Goal: Information Seeking & Learning: Check status

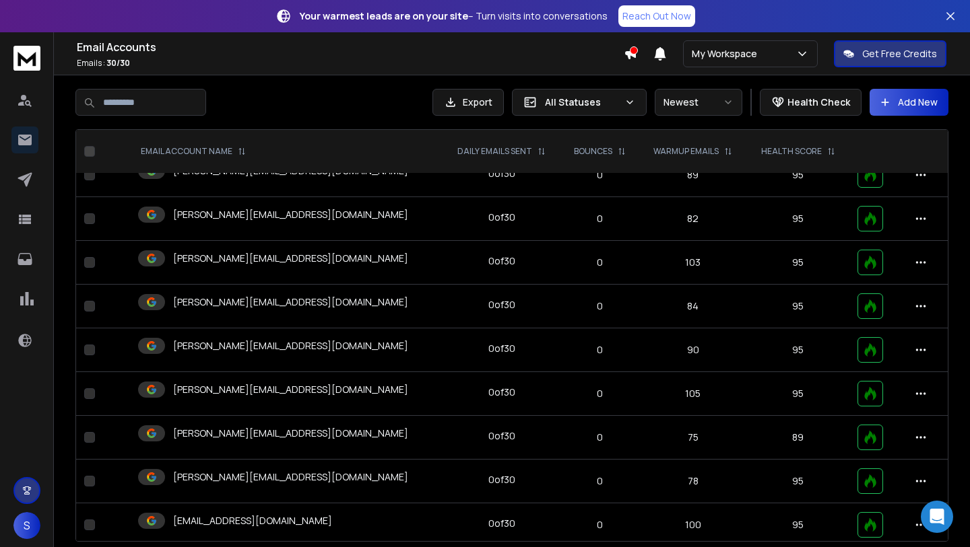
scroll to position [141, 0]
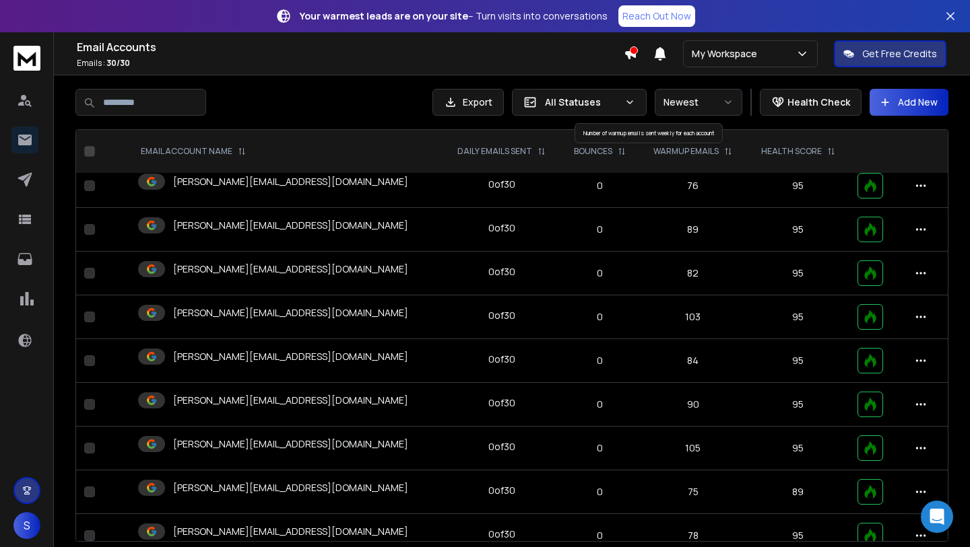
click at [653, 154] on p "WARMUP EMAILS" at bounding box center [685, 151] width 65 height 11
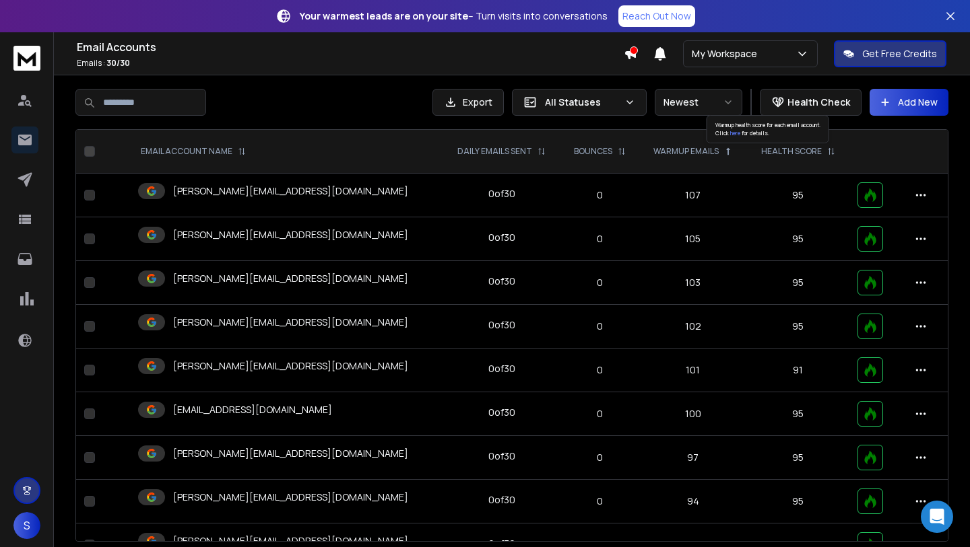
click at [772, 154] on p "HEALTH SCORE" at bounding box center [791, 151] width 61 height 11
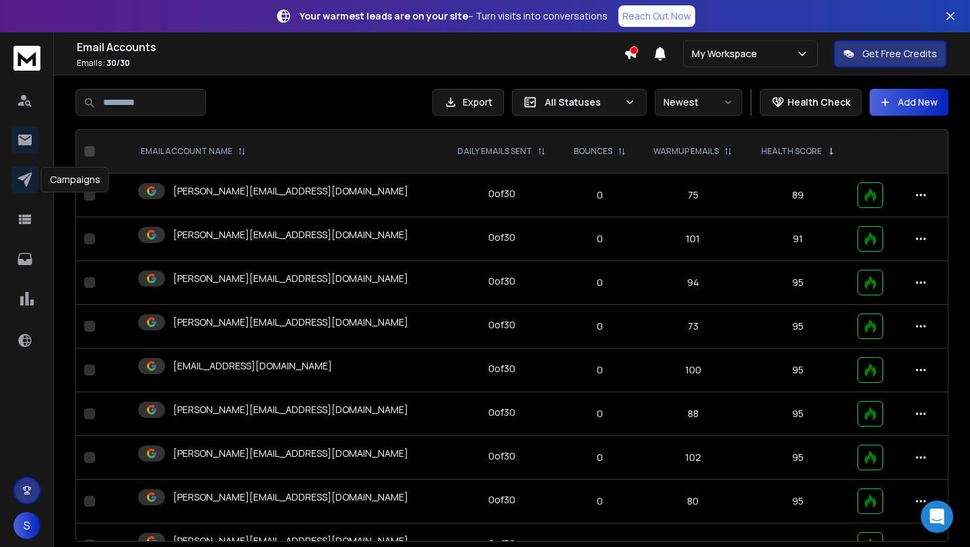
click at [23, 176] on icon at bounding box center [25, 179] width 14 height 14
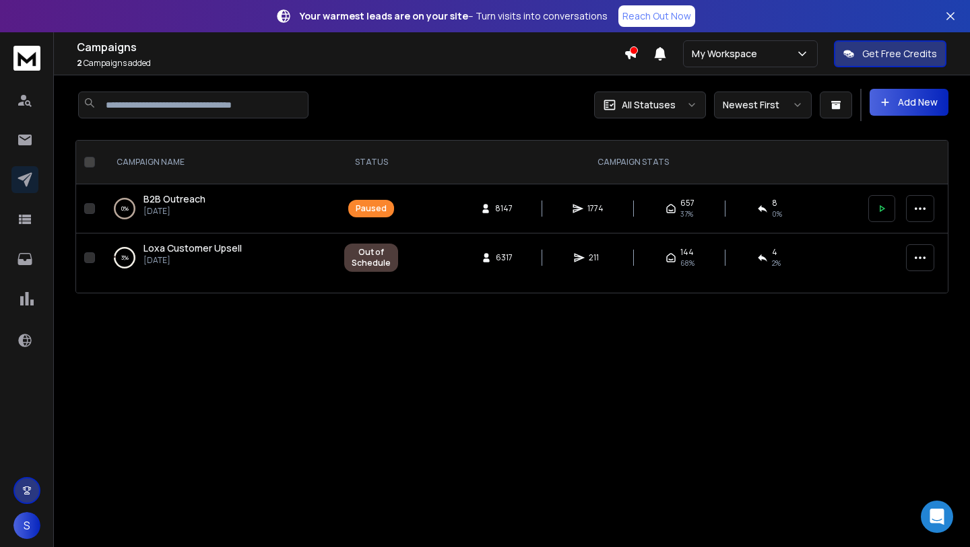
click at [261, 260] on div "3 % Loxa Customer Upsell [DATE]" at bounding box center [218, 258] width 209 height 32
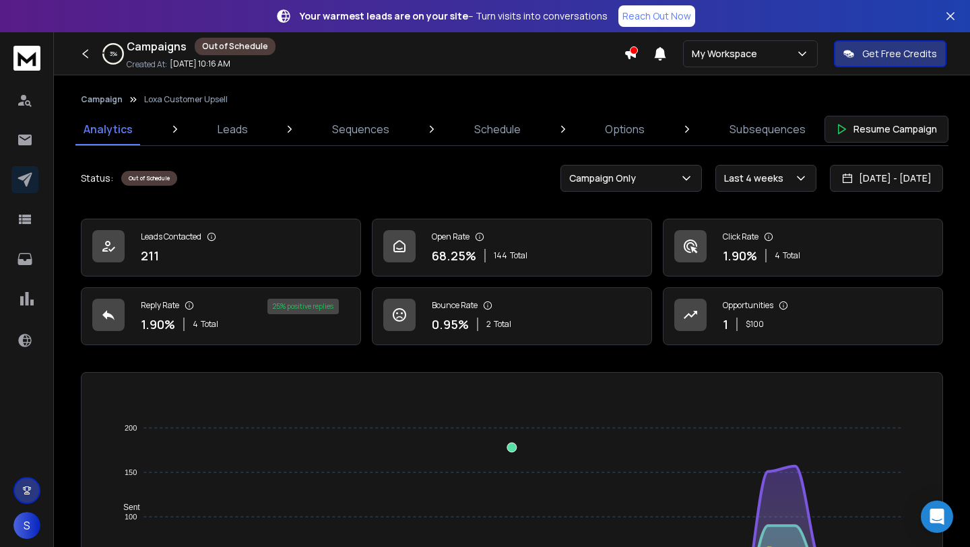
click at [235, 313] on link "Reply Rate 1.90 % 4 Total 25 % positive replies" at bounding box center [221, 317] width 280 height 58
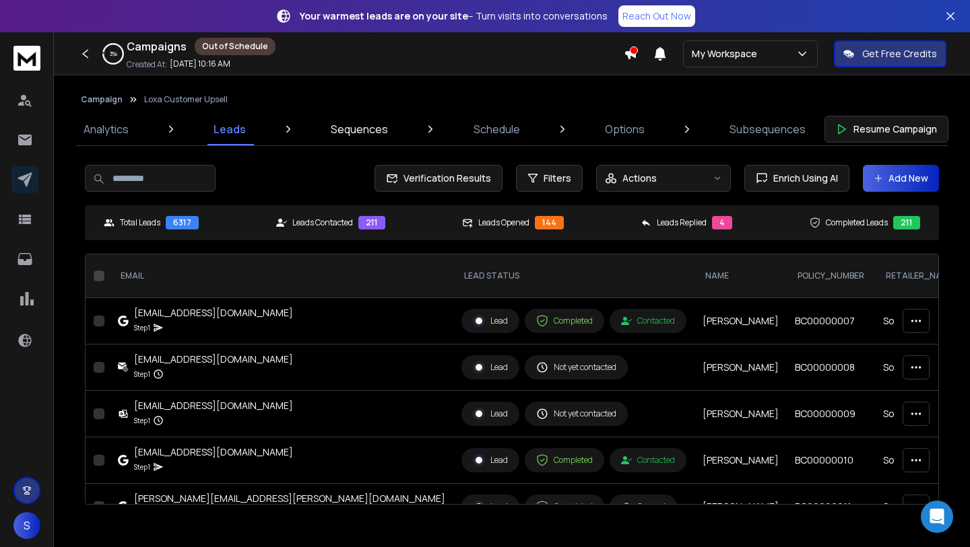
click at [367, 129] on p "Sequences" at bounding box center [359, 129] width 57 height 16
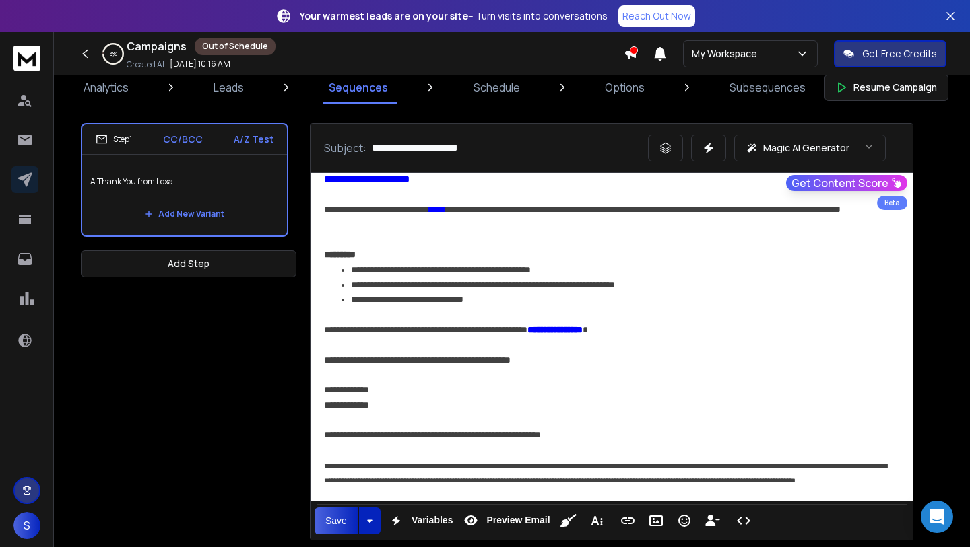
scroll to position [54, 0]
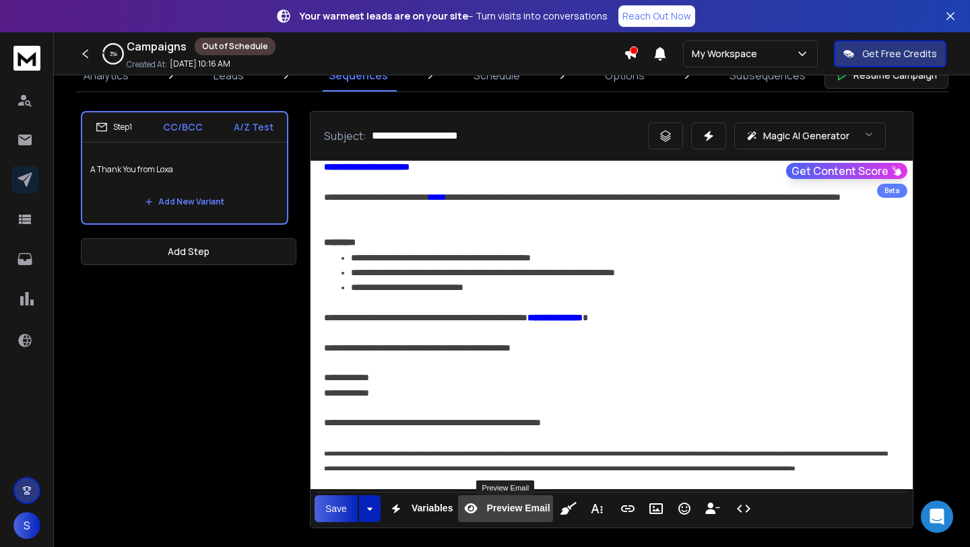
click at [521, 513] on span "Preview Email" at bounding box center [517, 508] width 69 height 11
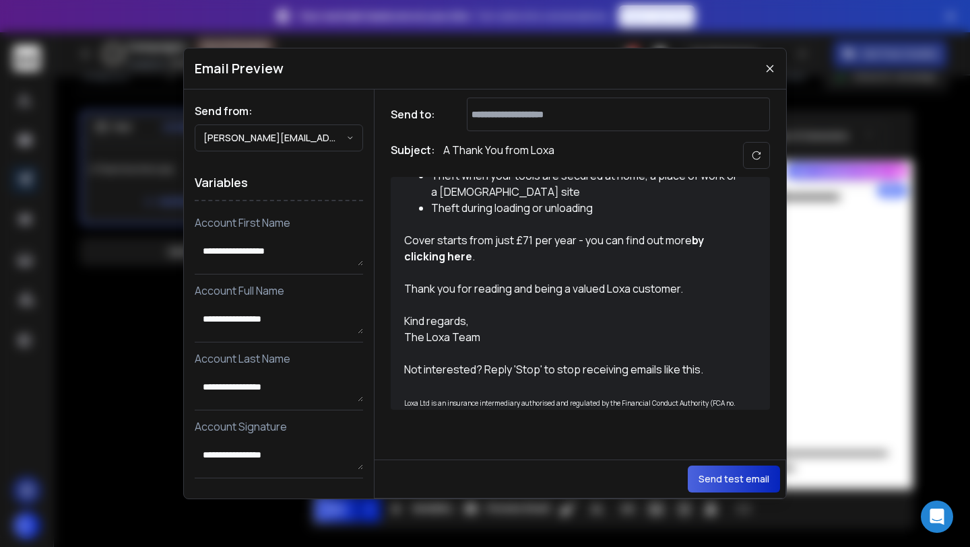
scroll to position [749, 0]
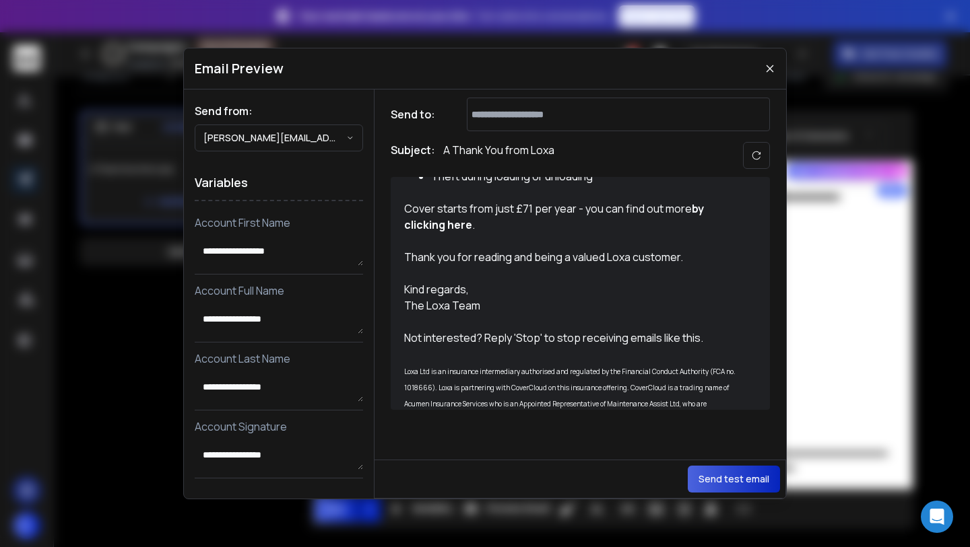
click at [766, 71] on icon at bounding box center [769, 68] width 11 height 11
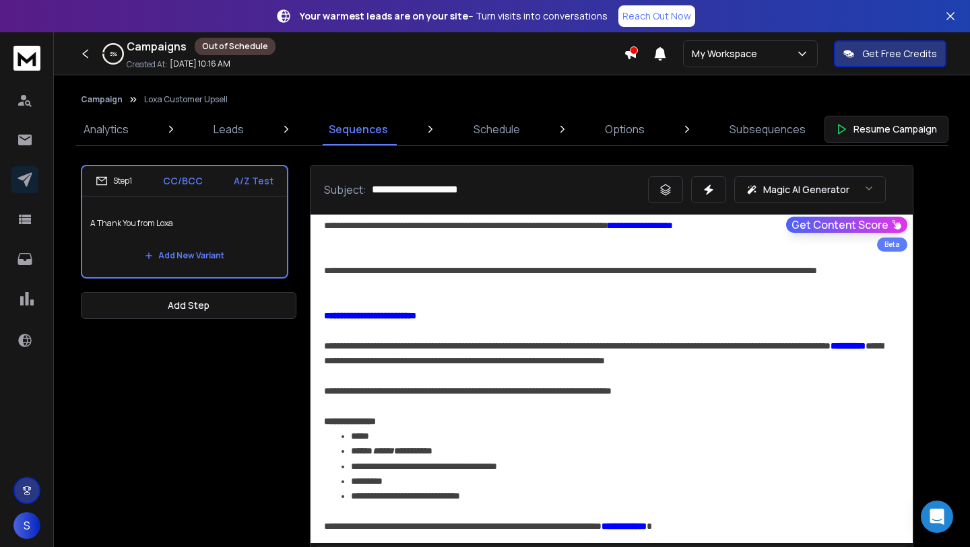
scroll to position [0, 0]
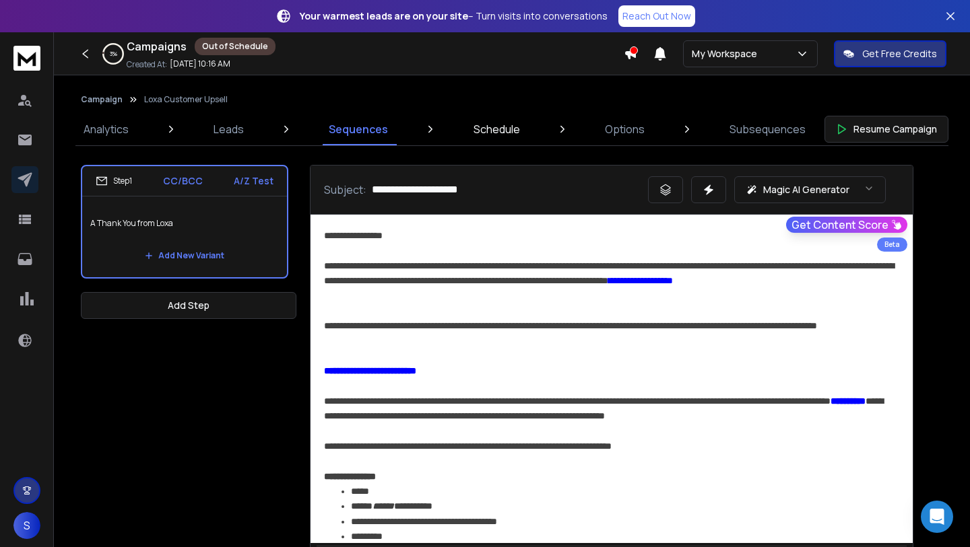
click at [507, 130] on p "Schedule" at bounding box center [496, 129] width 46 height 16
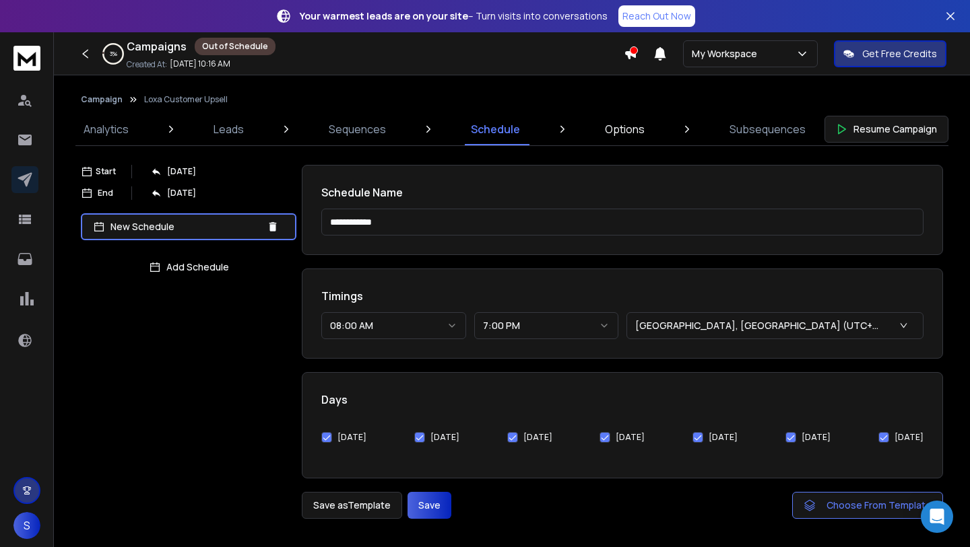
click at [619, 132] on p "Options" at bounding box center [625, 129] width 40 height 16
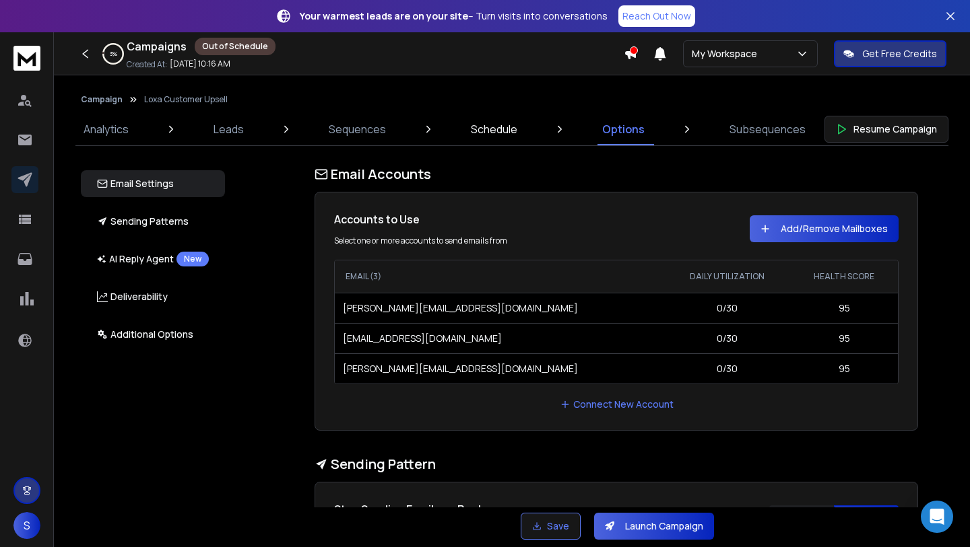
click at [496, 126] on p "Schedule" at bounding box center [494, 129] width 46 height 16
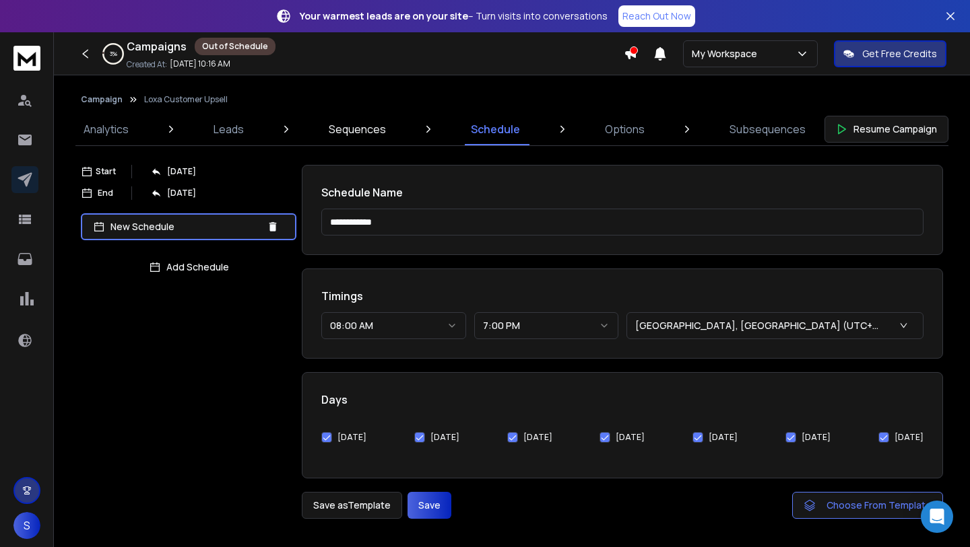
click at [338, 126] on p "Sequences" at bounding box center [357, 129] width 57 height 16
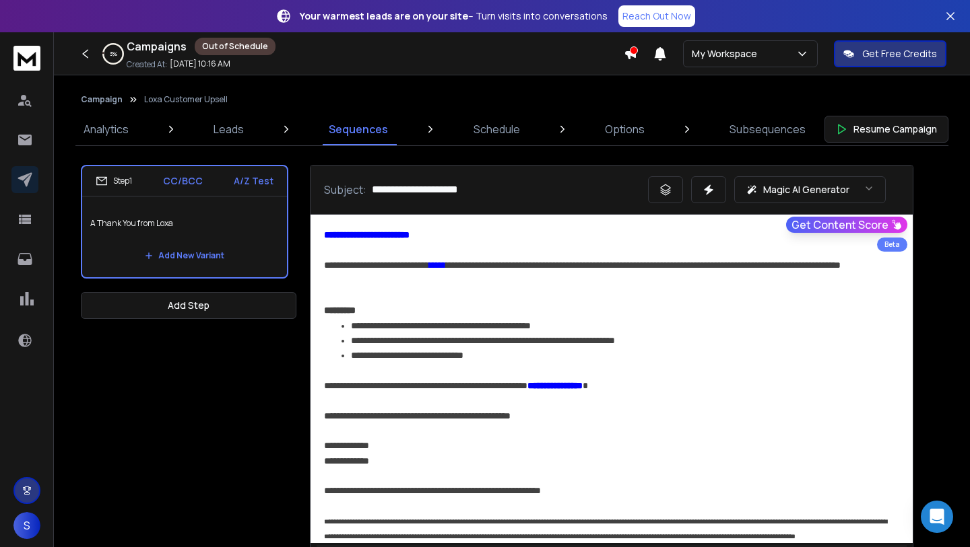
scroll to position [437, 0]
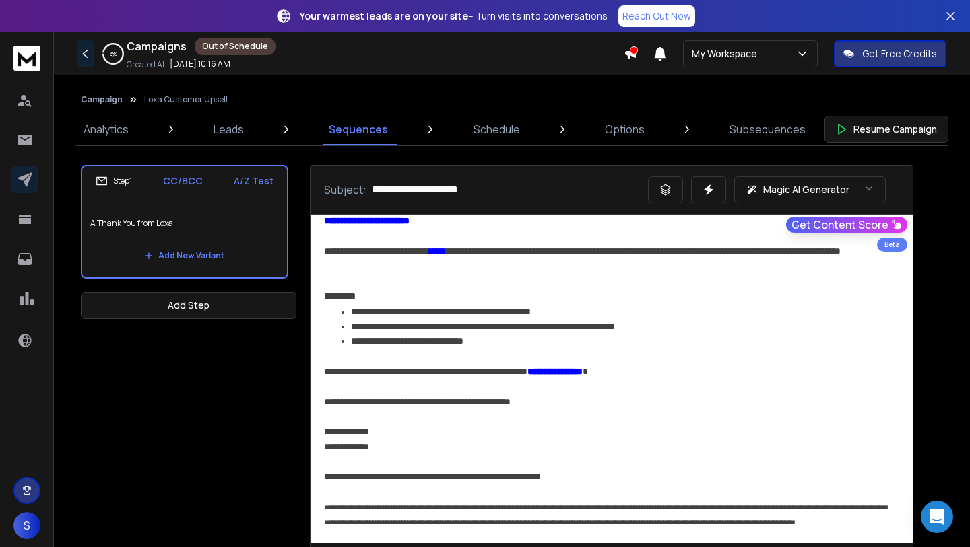
click at [85, 53] on icon at bounding box center [85, 54] width 12 height 12
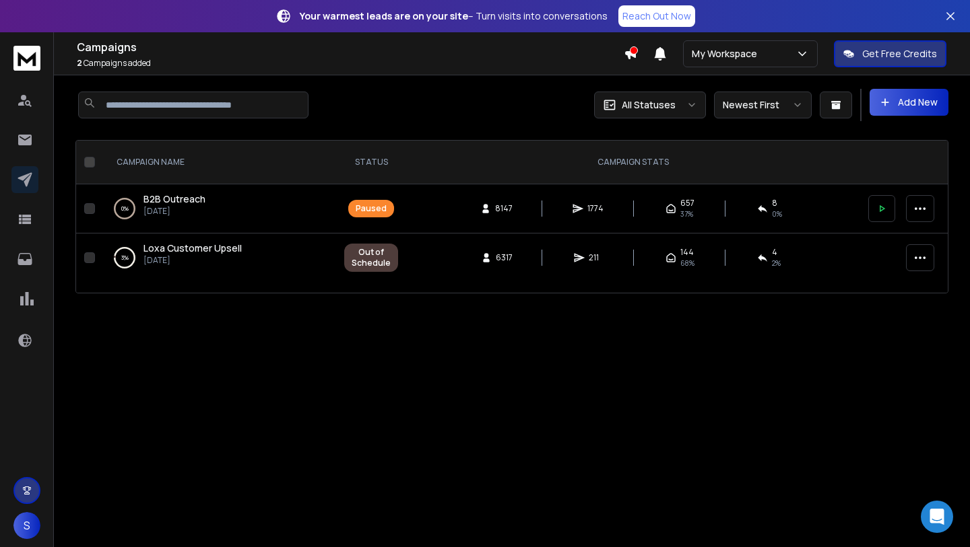
click at [263, 205] on div "0 % B2B Outreach [DATE]" at bounding box center [218, 209] width 209 height 32
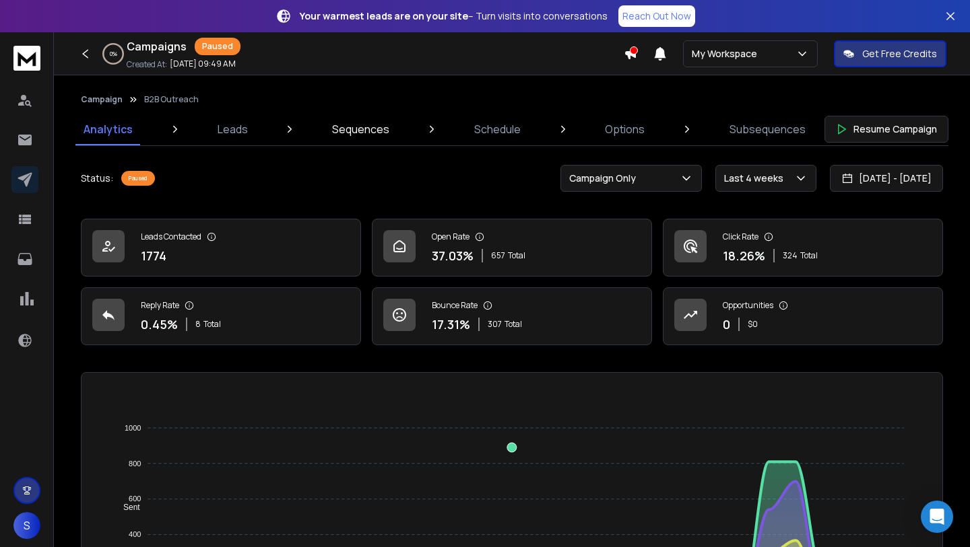
click at [356, 129] on p "Sequences" at bounding box center [360, 129] width 57 height 16
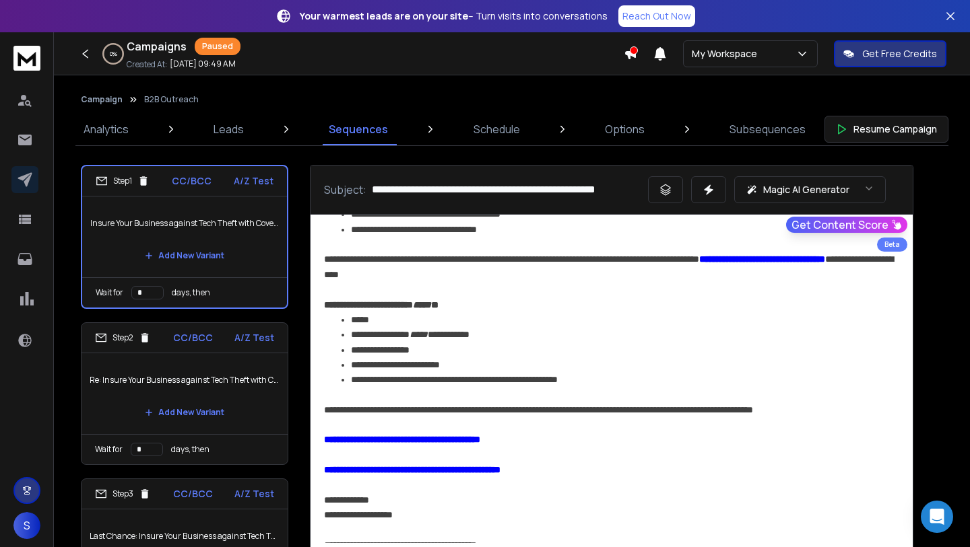
scroll to position [291, 0]
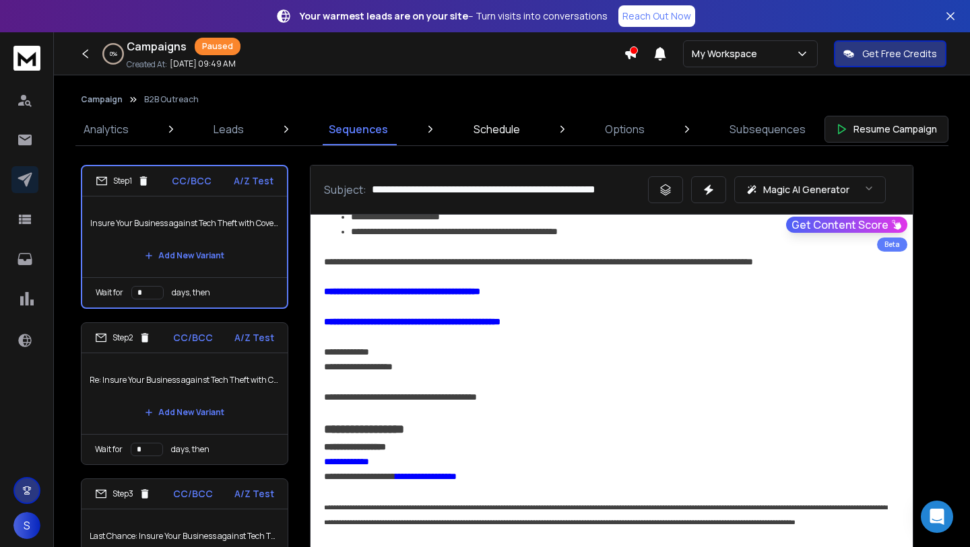
click at [504, 127] on p "Schedule" at bounding box center [496, 129] width 46 height 16
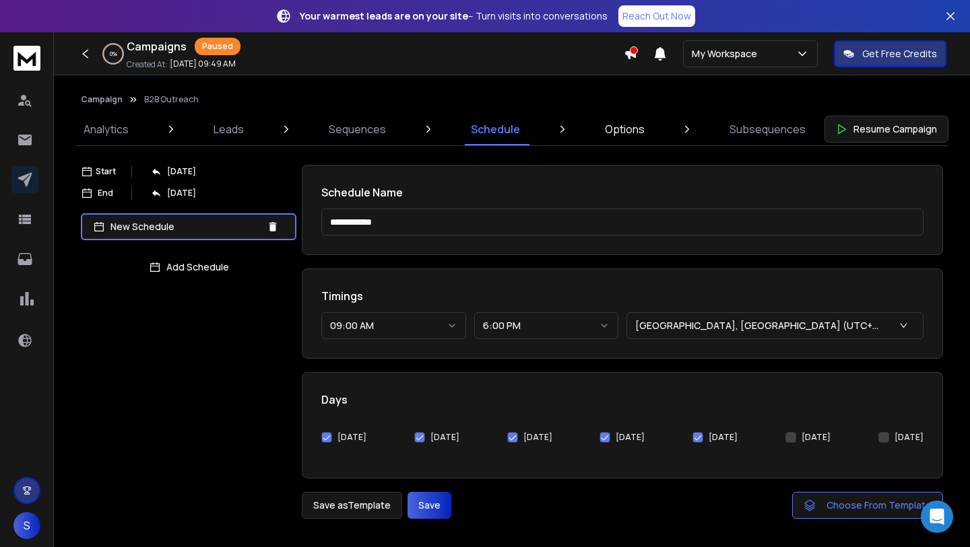
click at [626, 126] on p "Options" at bounding box center [625, 129] width 40 height 16
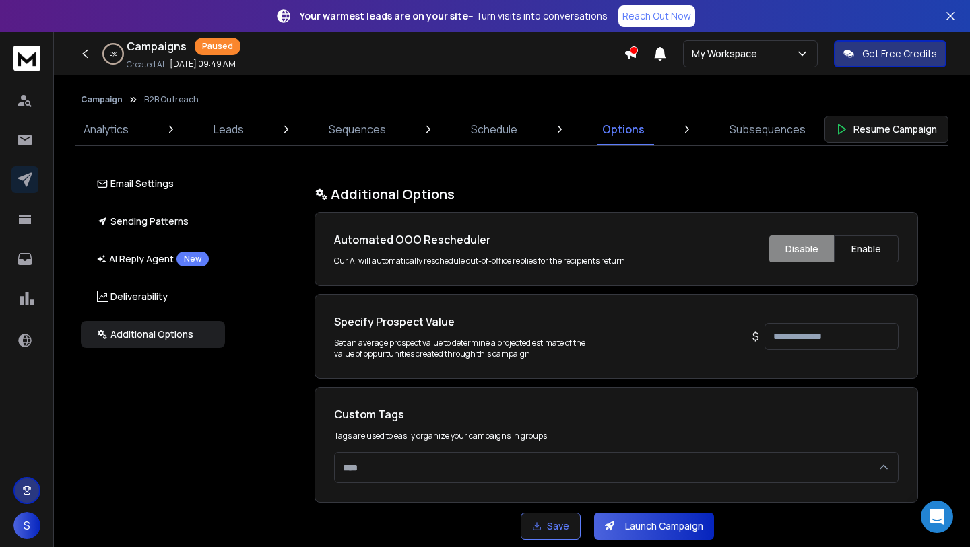
scroll to position [2653, 0]
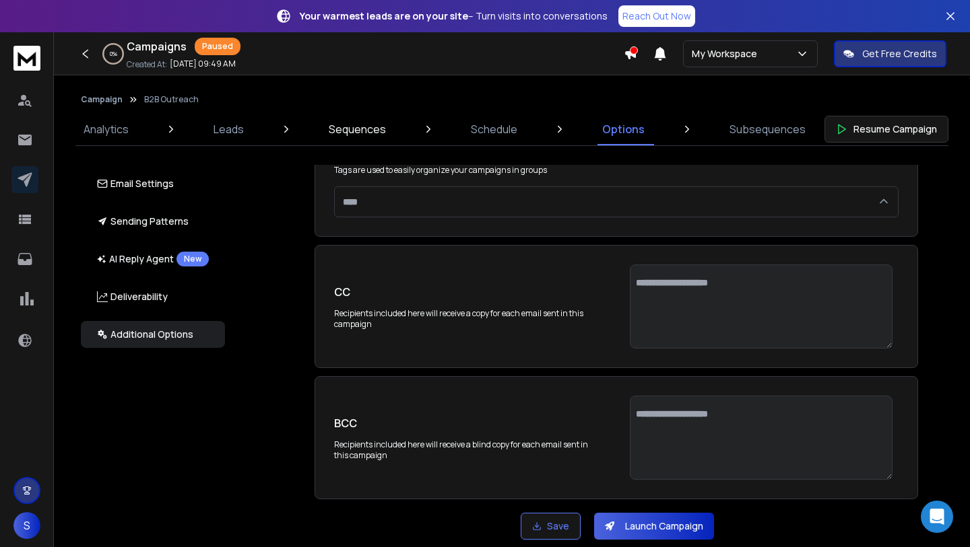
click at [367, 133] on p "Sequences" at bounding box center [357, 129] width 57 height 16
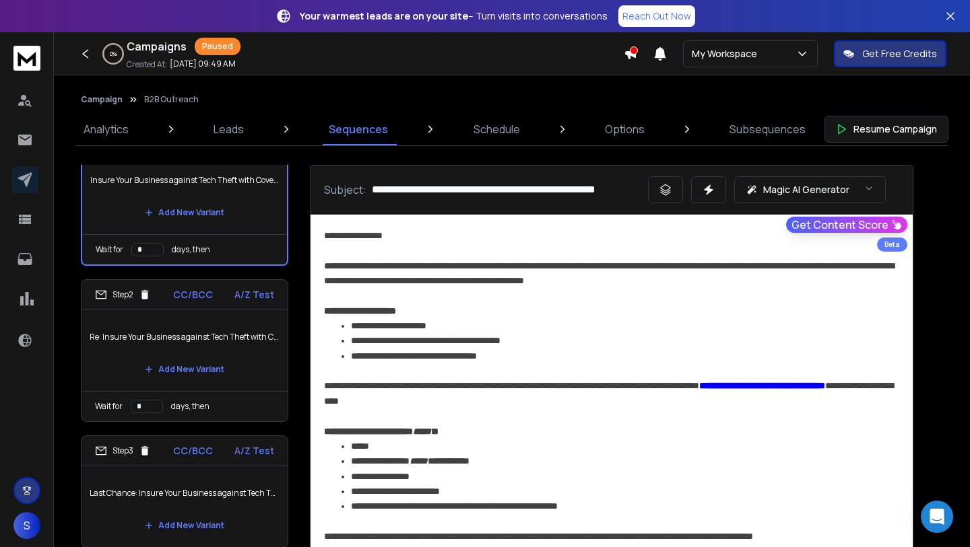
scroll to position [291, 0]
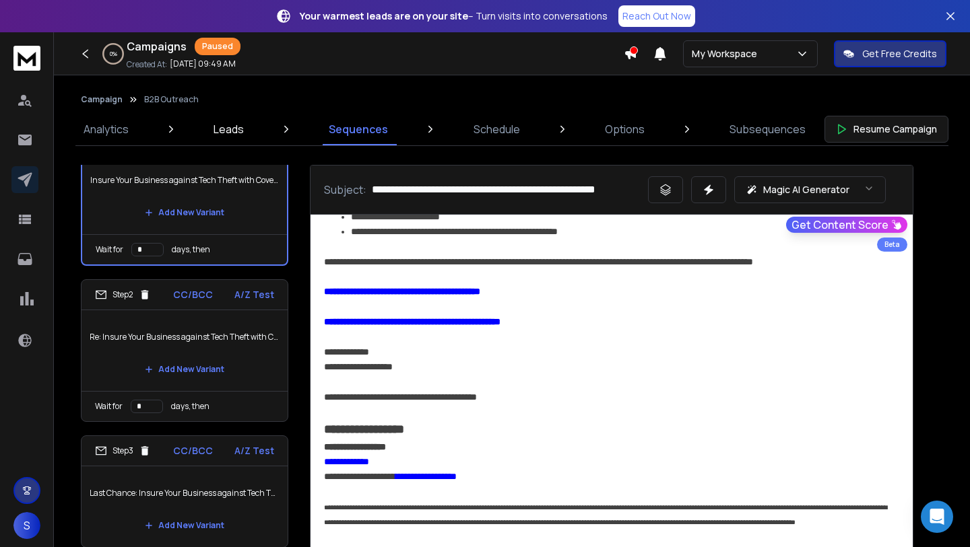
click at [216, 128] on p "Leads" at bounding box center [228, 129] width 30 height 16
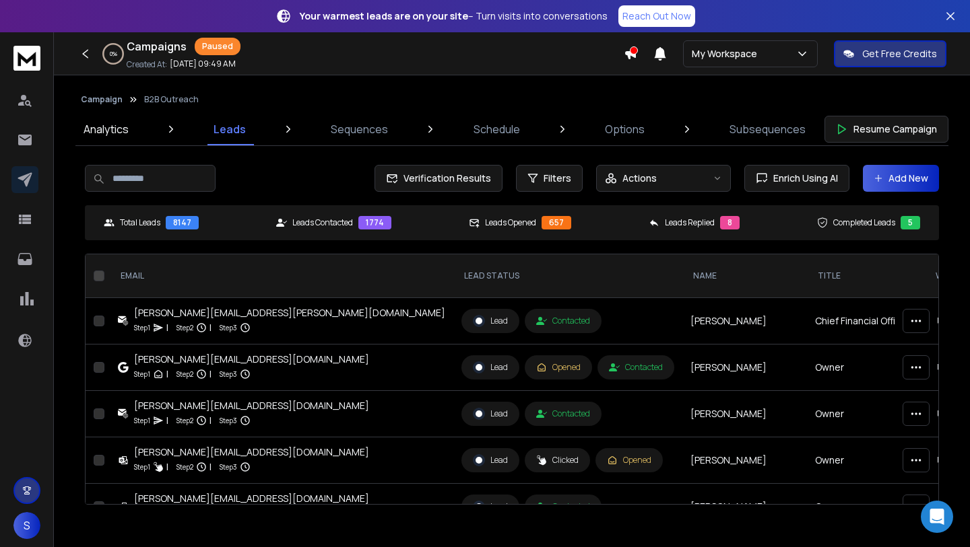
click at [106, 128] on p "Analytics" at bounding box center [105, 129] width 45 height 16
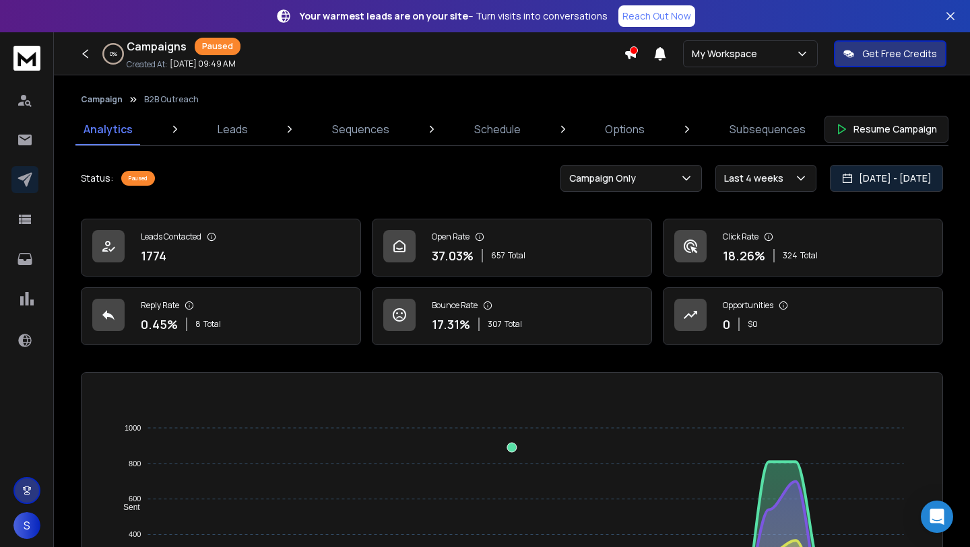
click at [836, 174] on button "[DATE] - [DATE]" at bounding box center [886, 178] width 113 height 27
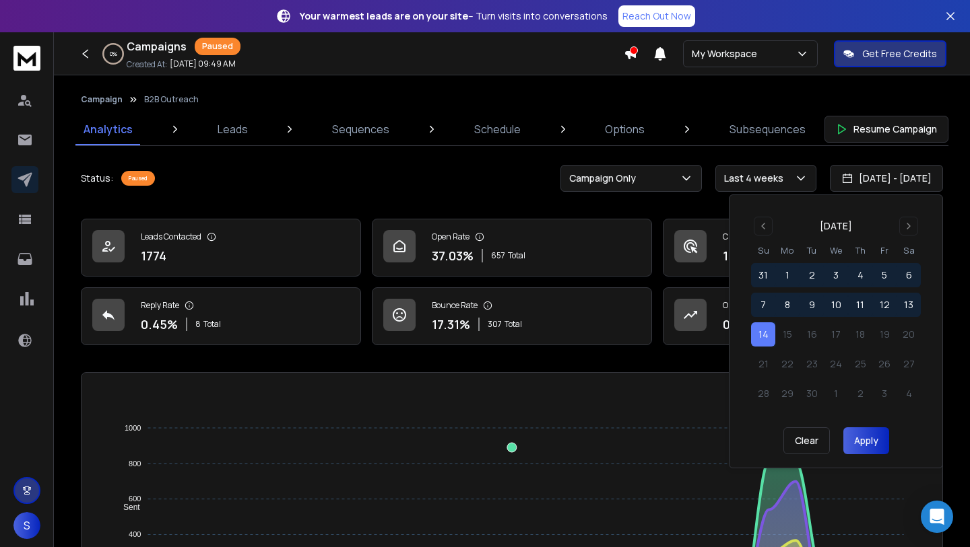
click at [759, 275] on button "31" at bounding box center [763, 275] width 24 height 24
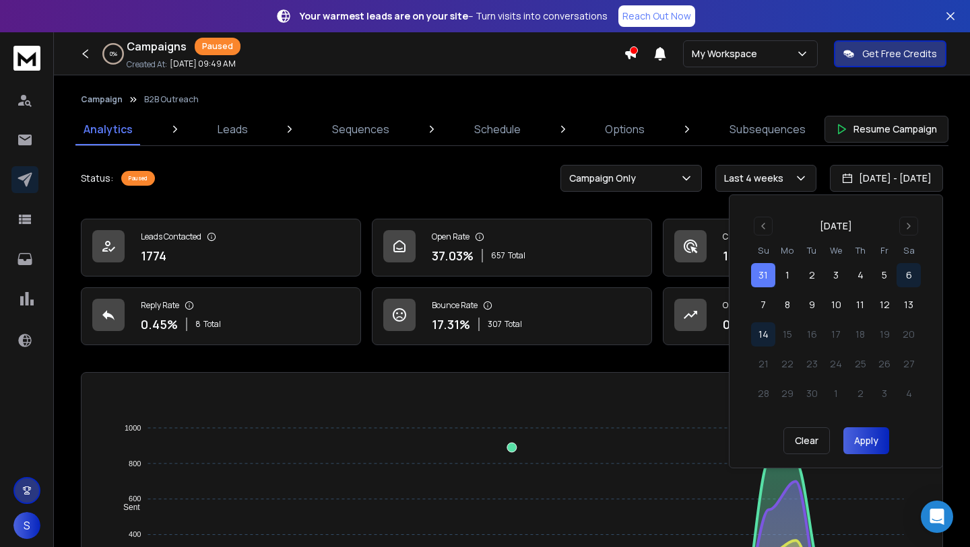
click at [907, 274] on button "6" at bounding box center [908, 275] width 24 height 24
click at [867, 440] on button "Apply" at bounding box center [866, 441] width 46 height 27
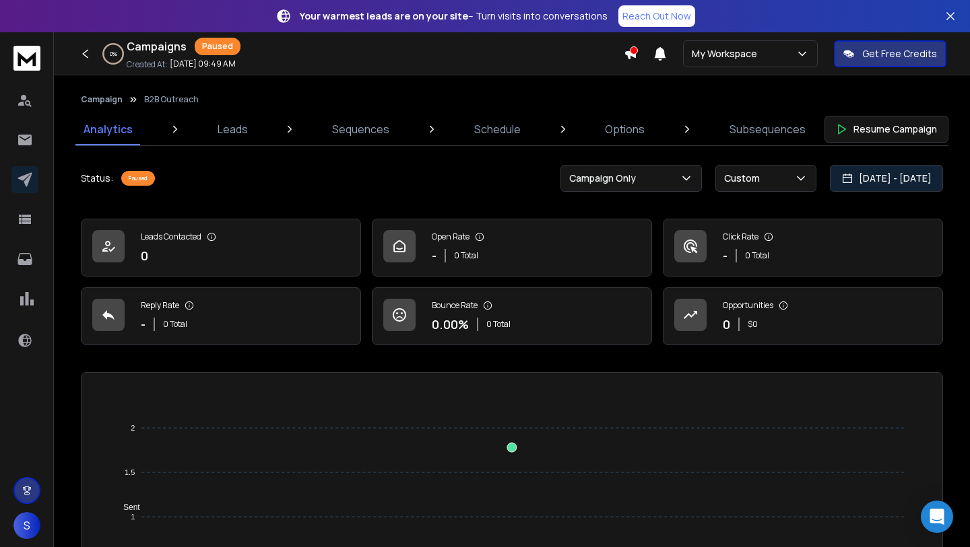
click at [852, 178] on button "[DATE] - [DATE]" at bounding box center [886, 178] width 113 height 27
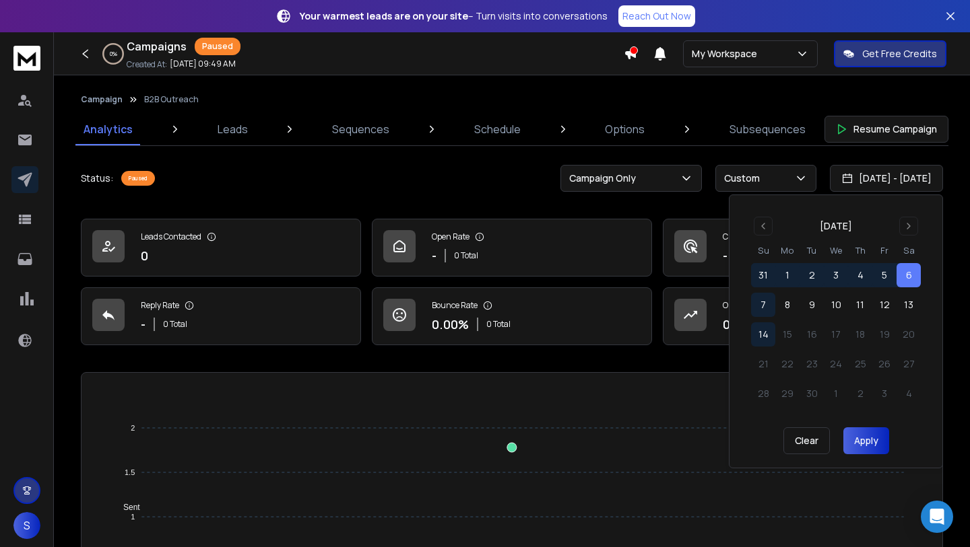
click at [762, 305] on button "7" at bounding box center [763, 305] width 24 height 24
click at [864, 305] on button "11" at bounding box center [860, 305] width 24 height 24
click at [877, 434] on button "Apply" at bounding box center [866, 441] width 46 height 27
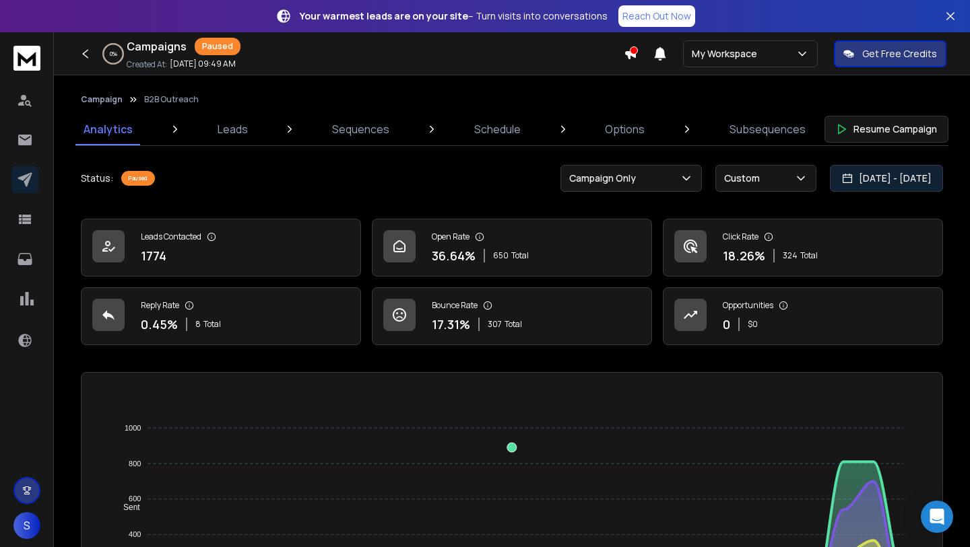
click at [836, 182] on button "[DATE] - [DATE]" at bounding box center [886, 178] width 113 height 27
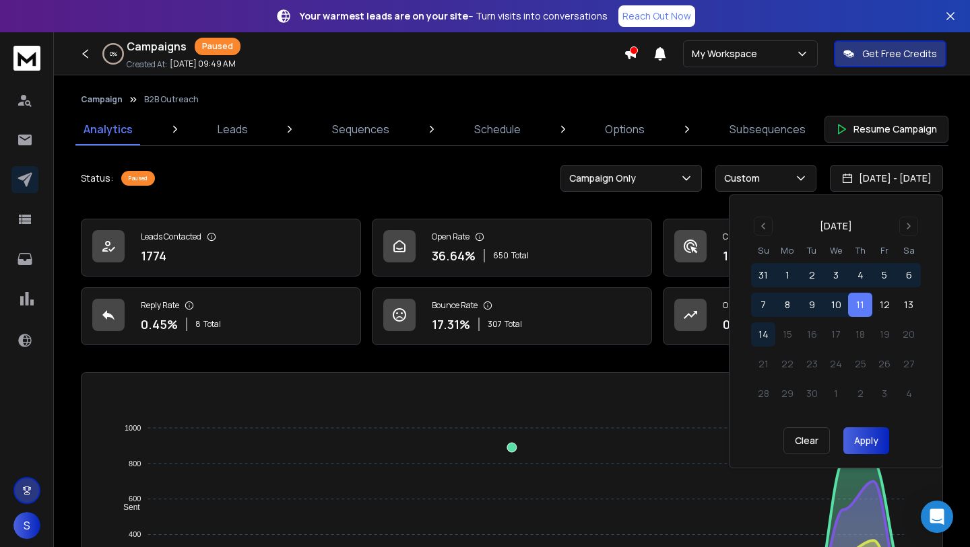
click at [763, 333] on button "14" at bounding box center [763, 335] width 24 height 24
click at [854, 439] on button "Apply" at bounding box center [866, 441] width 46 height 27
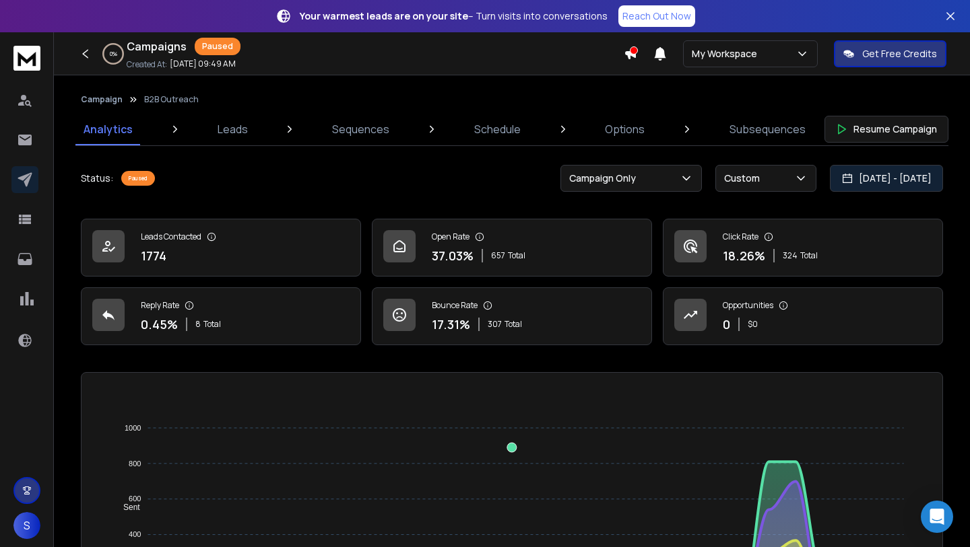
click at [861, 181] on button "[DATE] - [DATE]" at bounding box center [886, 178] width 113 height 27
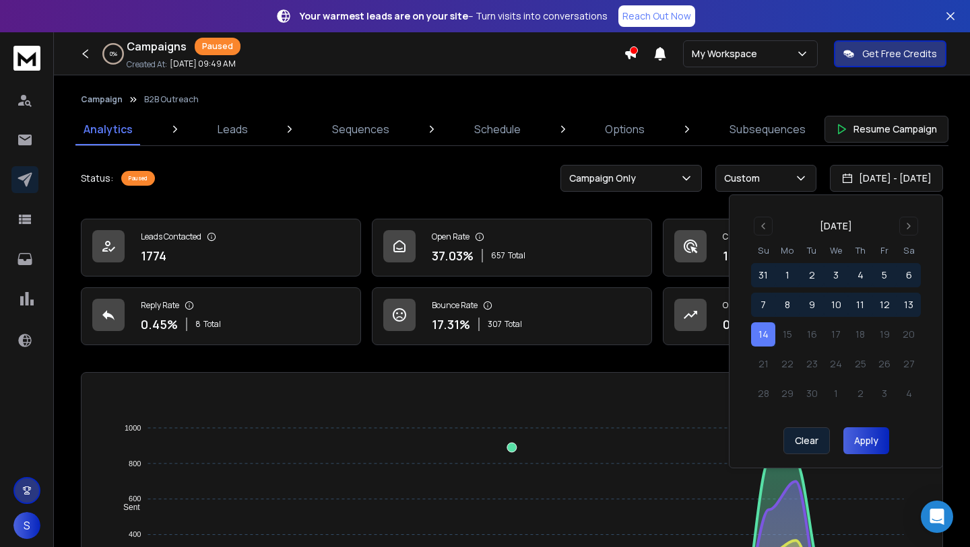
click at [799, 438] on button "Clear" at bounding box center [806, 441] width 46 height 27
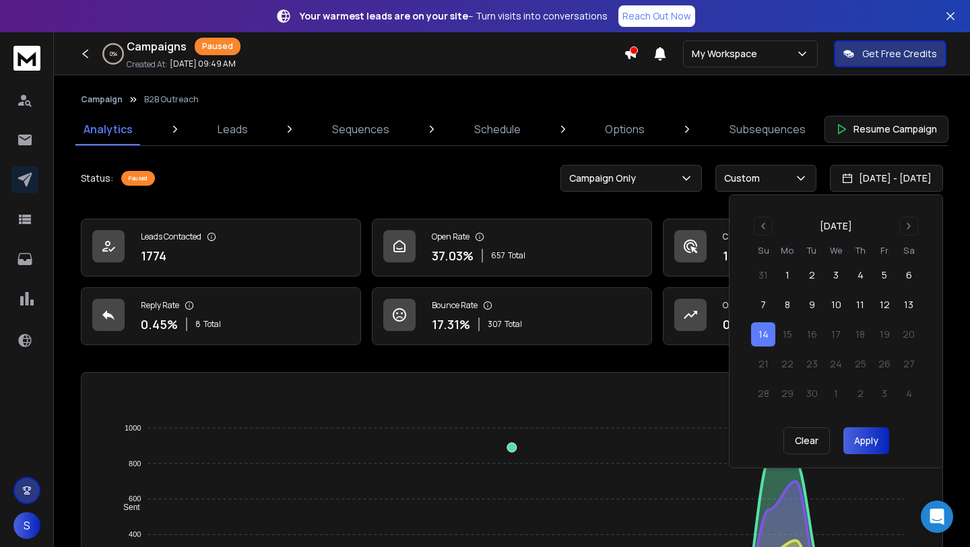
click at [857, 436] on button "Apply" at bounding box center [866, 441] width 46 height 27
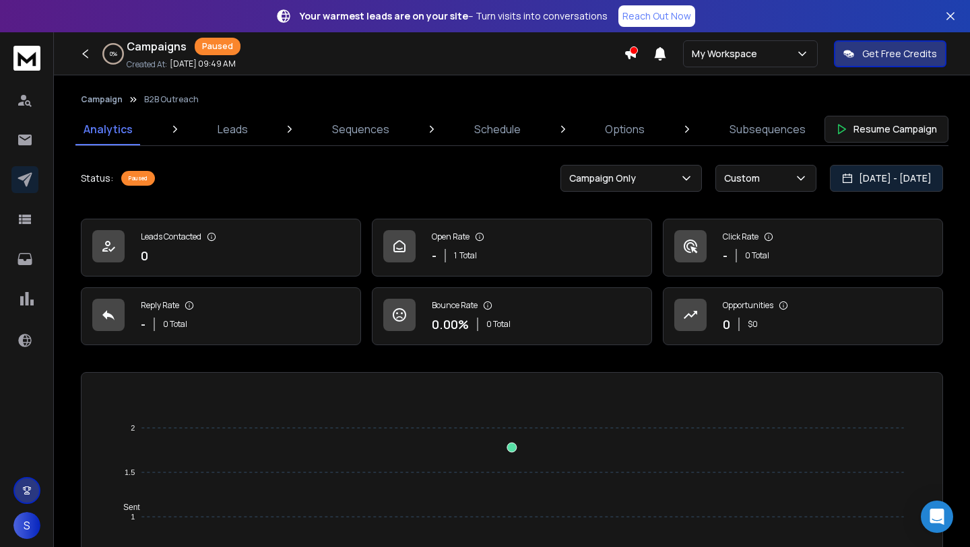
click at [879, 174] on button "[DATE] - [DATE]" at bounding box center [886, 178] width 113 height 27
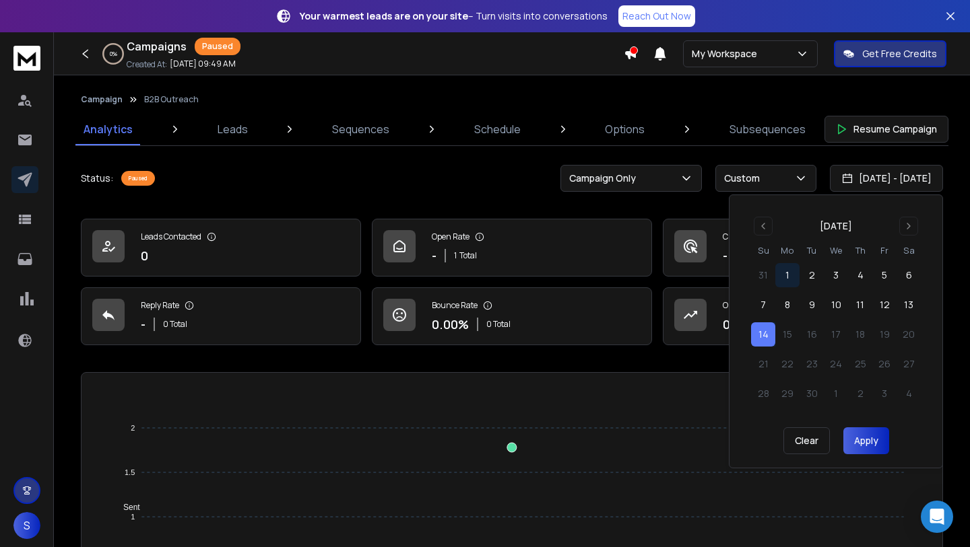
click at [790, 277] on button "1" at bounding box center [787, 275] width 24 height 24
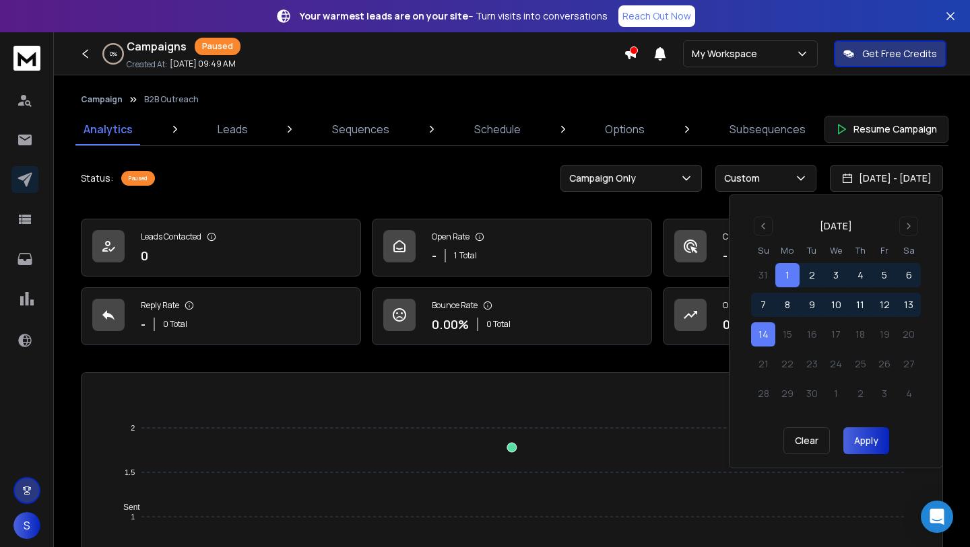
click at [868, 440] on button "Apply" at bounding box center [866, 441] width 46 height 27
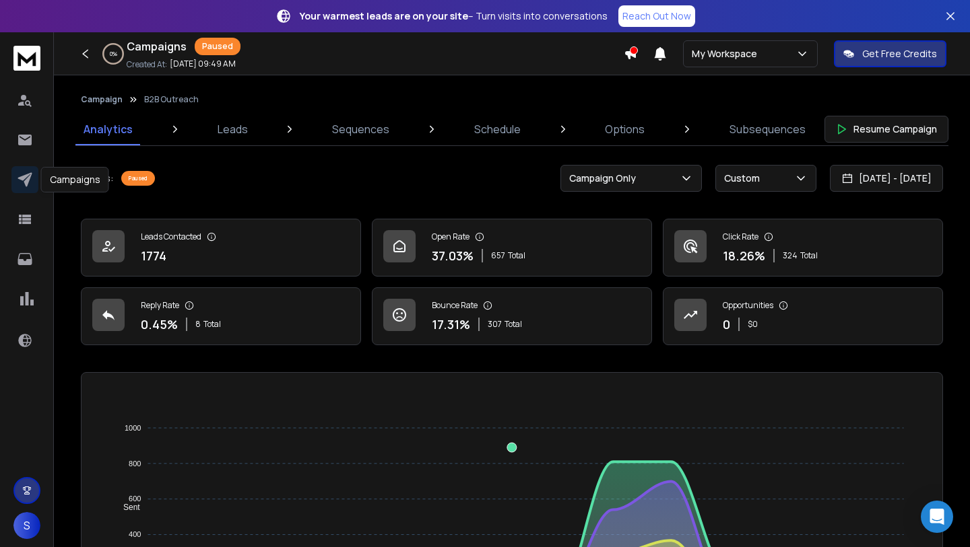
click at [24, 178] on icon at bounding box center [25, 179] width 14 height 14
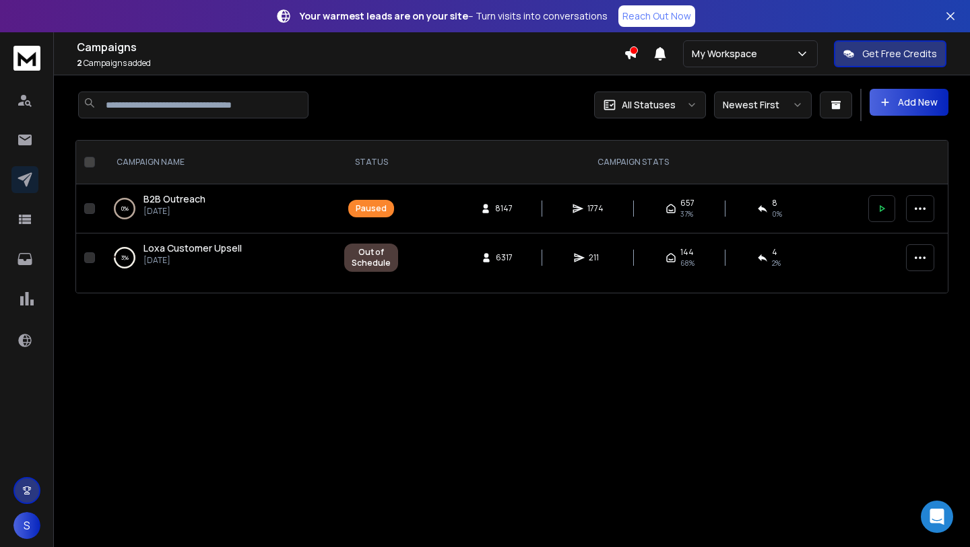
click at [156, 199] on span "B2B Outreach" at bounding box center [174, 199] width 62 height 13
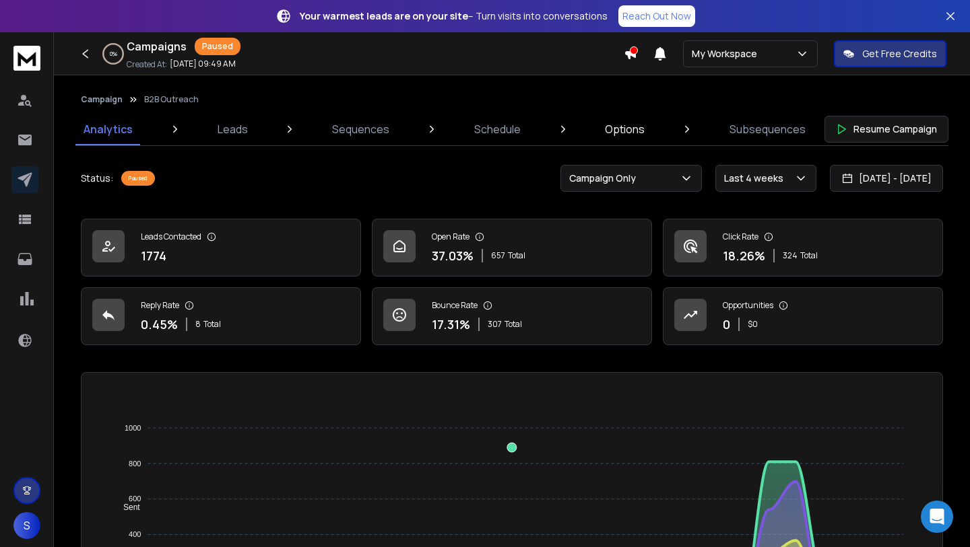
click at [622, 132] on p "Options" at bounding box center [625, 129] width 40 height 16
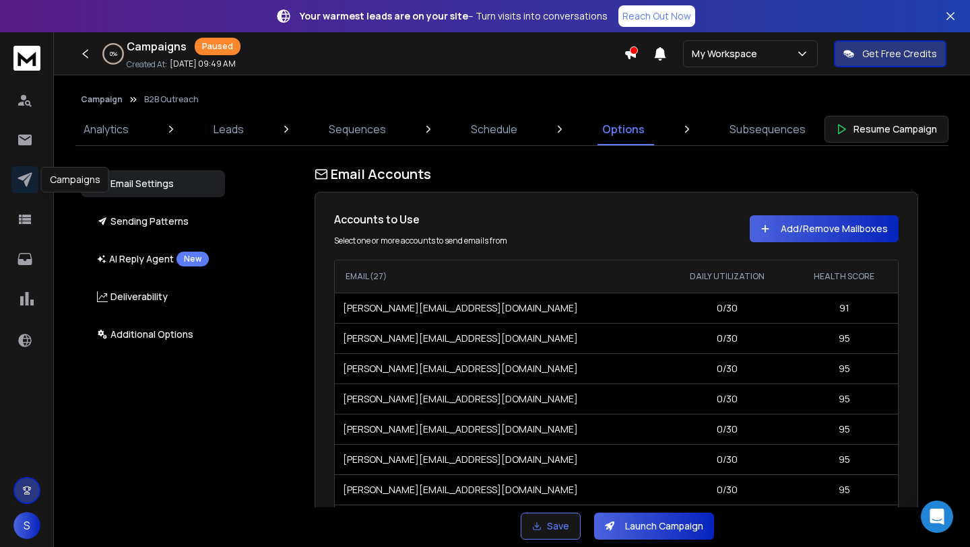
click at [31, 179] on icon at bounding box center [25, 180] width 16 height 16
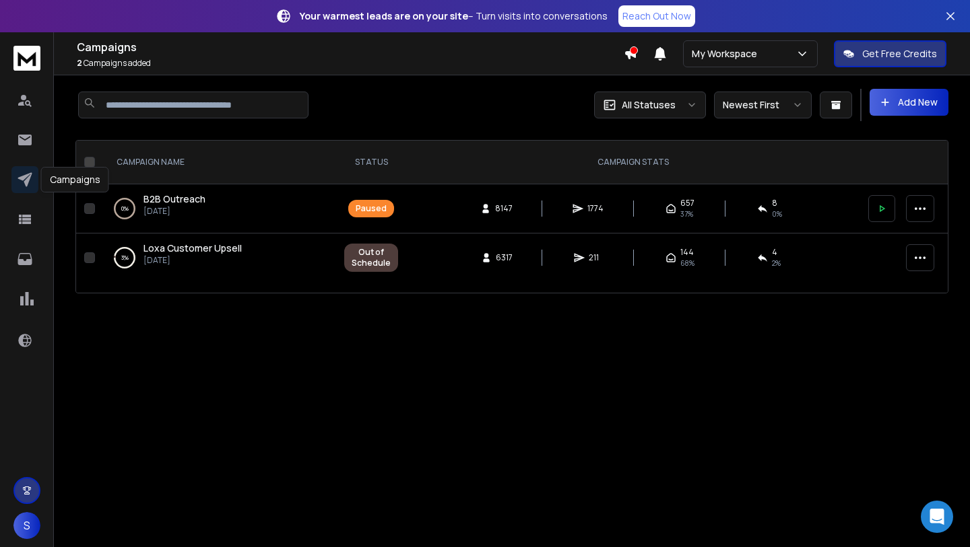
click at [440, 208] on div "8147 1774 657 37 % 8 0 %" at bounding box center [633, 209] width 438 height 22
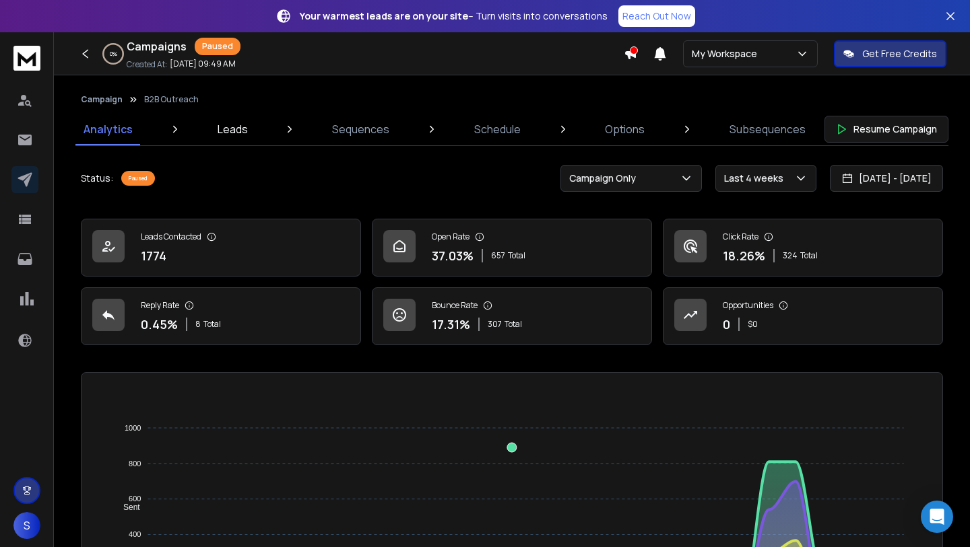
click at [224, 125] on p "Leads" at bounding box center [232, 129] width 30 height 16
